Goal: Check status

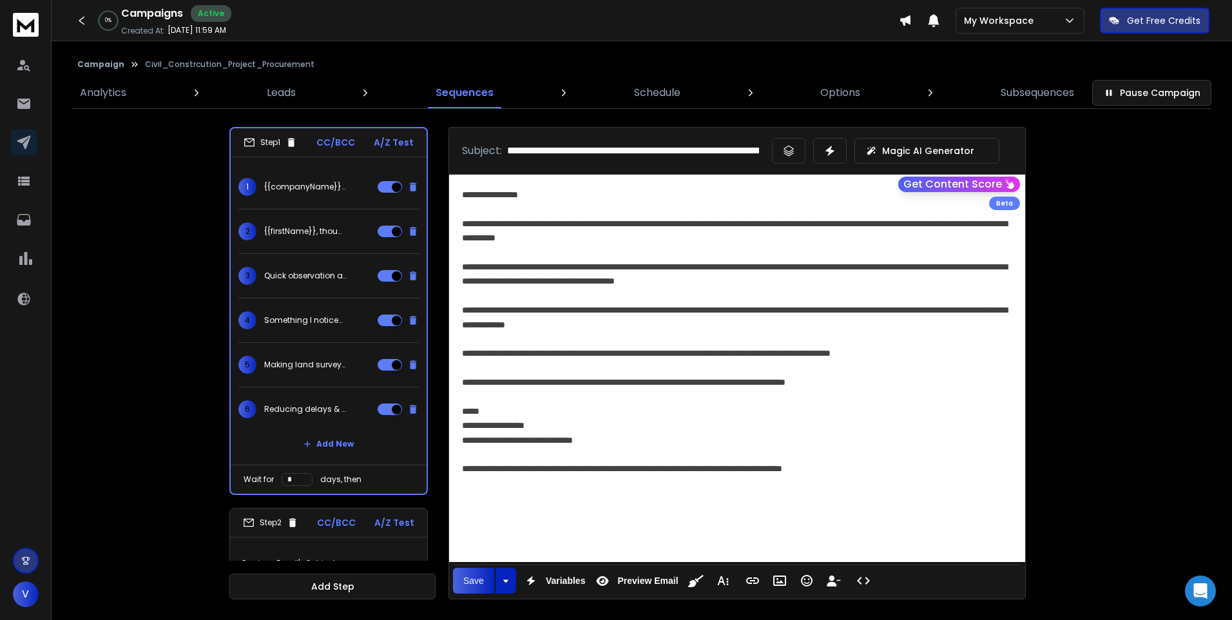
scroll to position [354, 0]
click at [17, 227] on link at bounding box center [24, 220] width 26 height 26
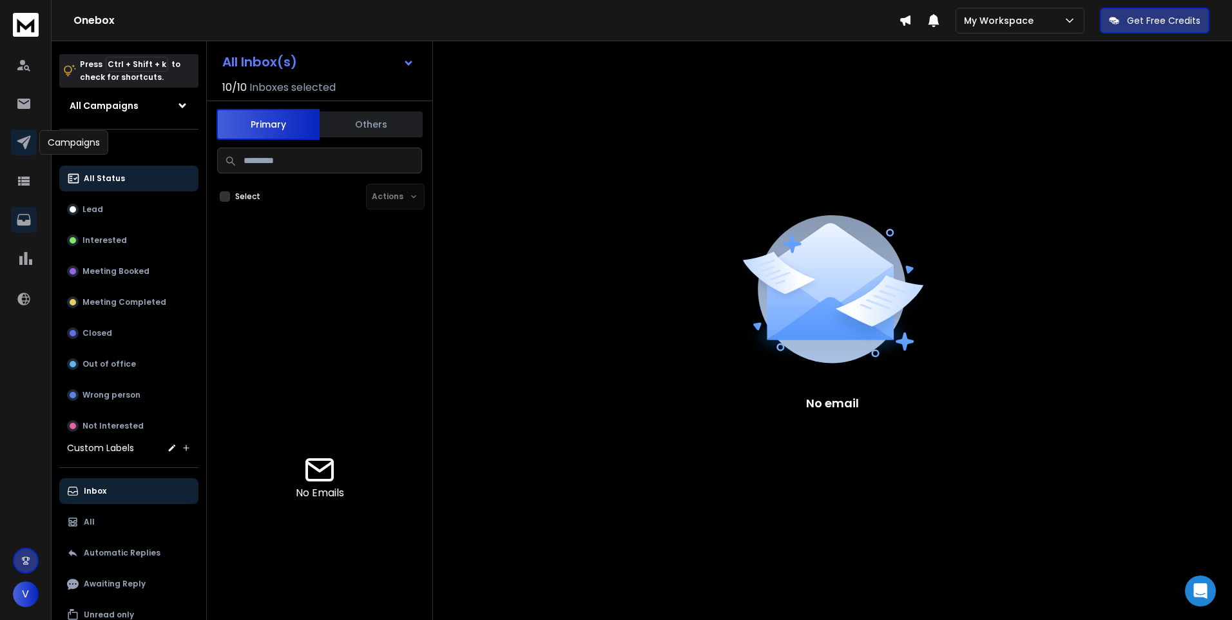
click at [21, 140] on icon at bounding box center [24, 142] width 14 height 14
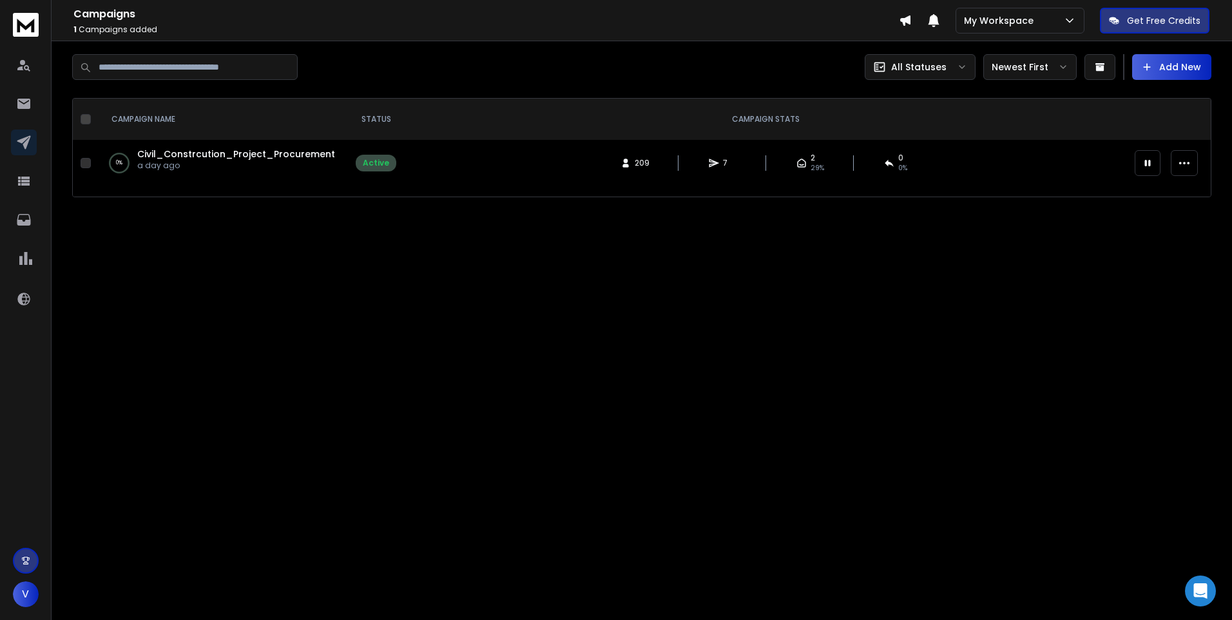
click at [263, 151] on span "Civil_Constrcution_Project_Procurement" at bounding box center [236, 154] width 198 height 13
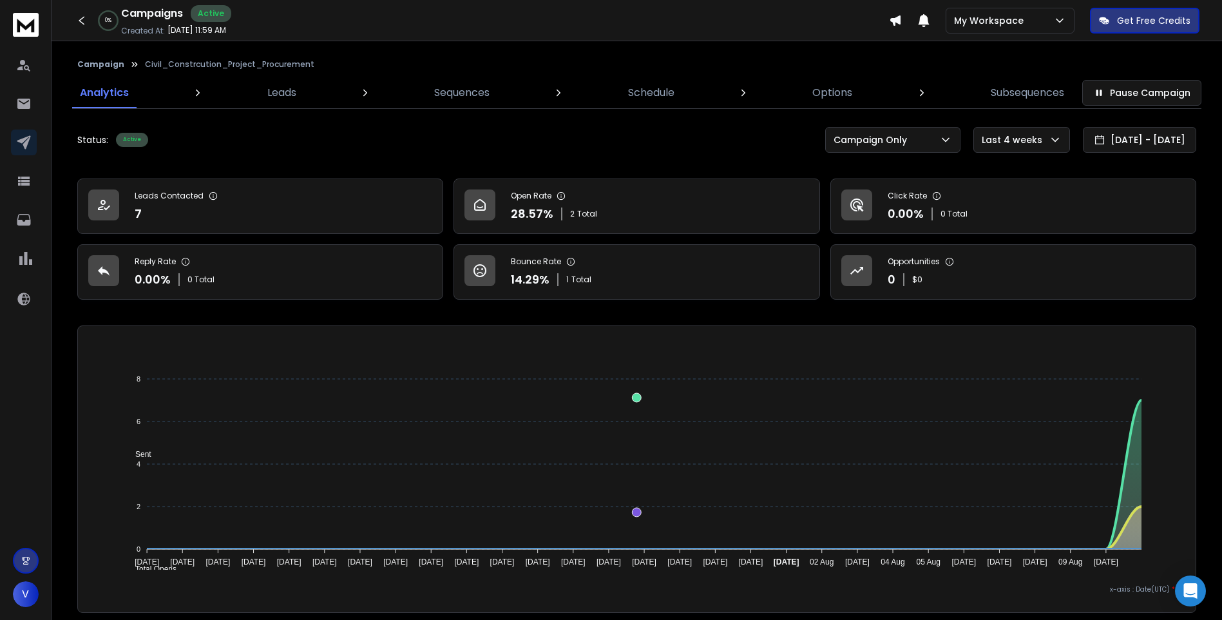
click at [569, 206] on div "28.57 % 2 Total" at bounding box center [554, 214] width 86 height 18
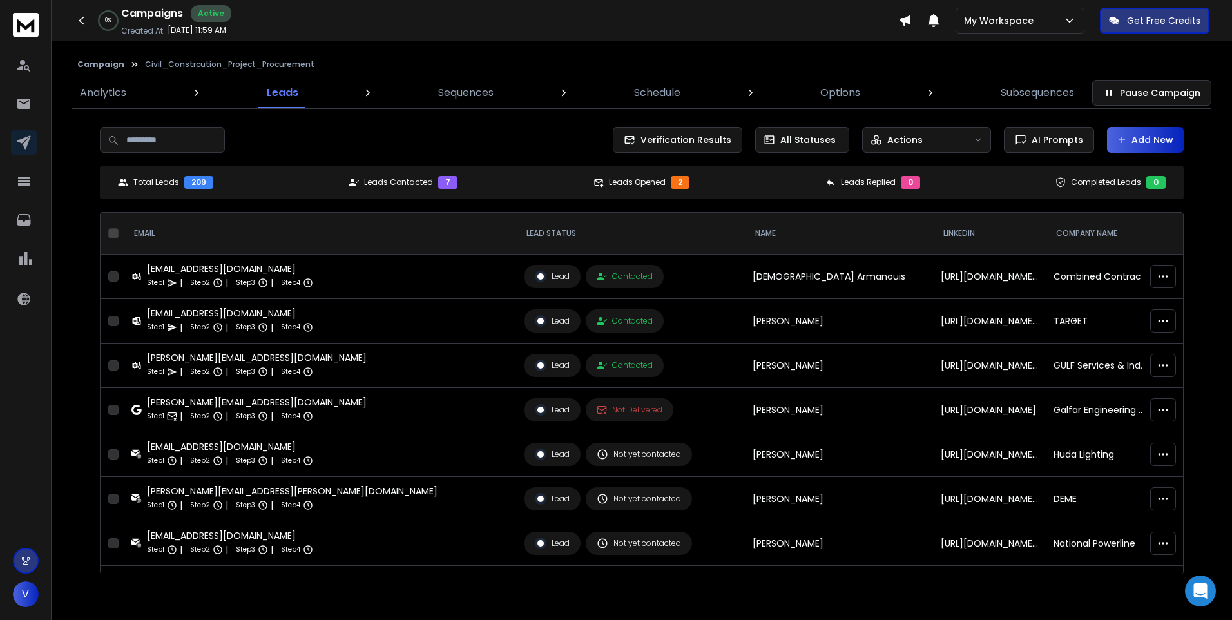
click at [143, 93] on div "Analytics Leads Sequences Schedule Options Subsequences" at bounding box center [576, 92] width 1009 height 31
click at [135, 90] on div "Analytics Leads Sequences Schedule Options Subsequences" at bounding box center [576, 92] width 1009 height 31
click at [199, 97] on icon at bounding box center [196, 93] width 10 height 10
click at [196, 94] on icon at bounding box center [196, 93] width 3 height 6
click at [117, 86] on p "Analytics" at bounding box center [103, 92] width 46 height 15
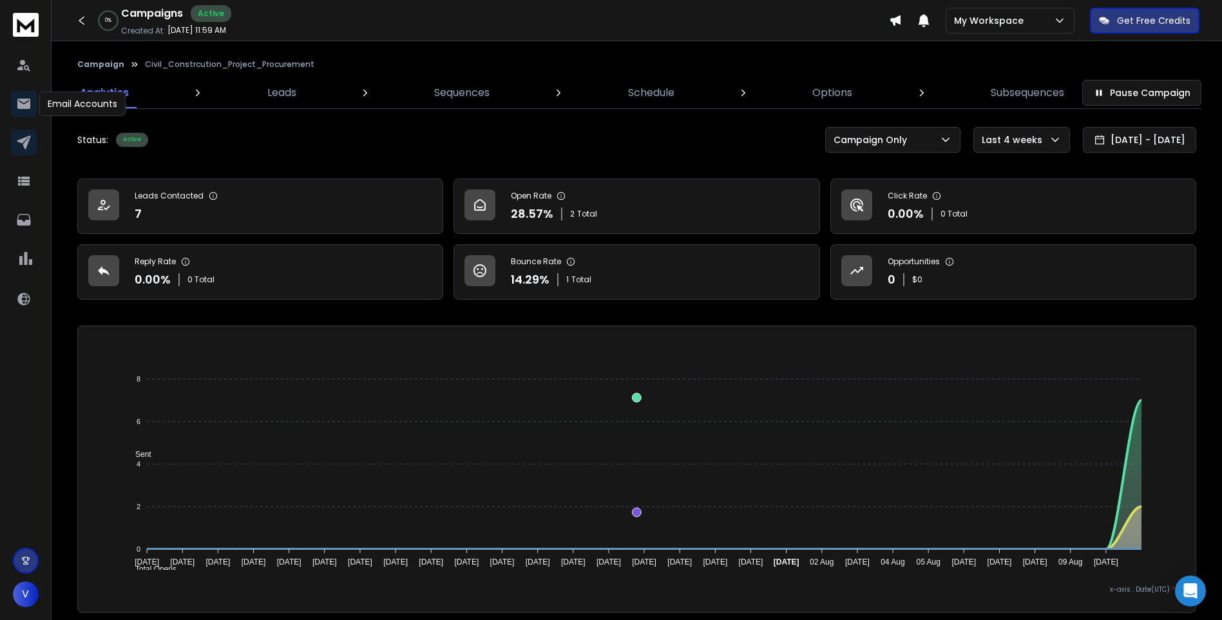
click at [25, 108] on icon at bounding box center [23, 104] width 13 height 10
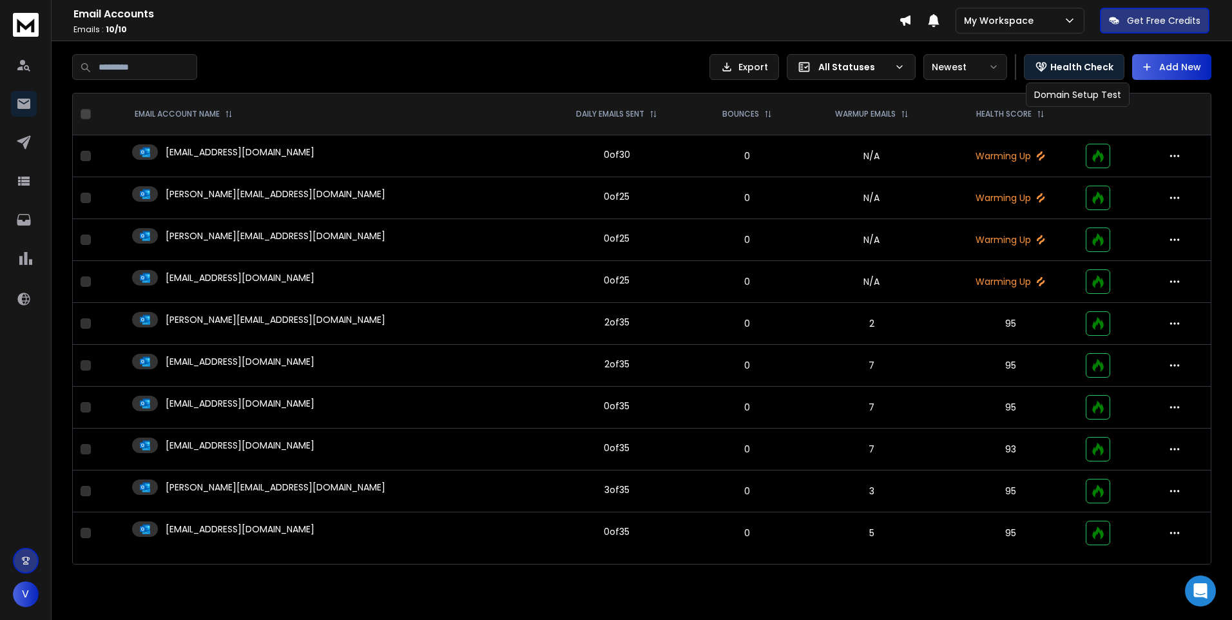
click at [1098, 62] on p "Health Check" at bounding box center [1081, 67] width 63 height 13
